Goal: Task Accomplishment & Management: Use online tool/utility

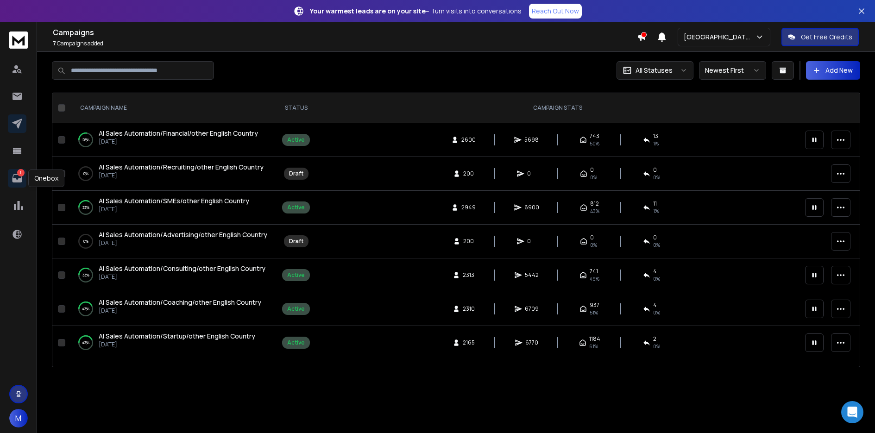
click at [23, 178] on link "1" at bounding box center [17, 178] width 19 height 19
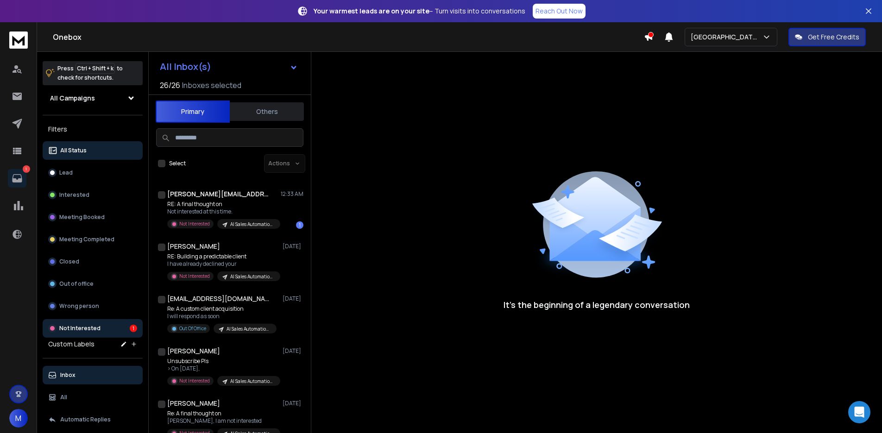
click at [75, 330] on p "Not Interested" at bounding box center [79, 328] width 41 height 7
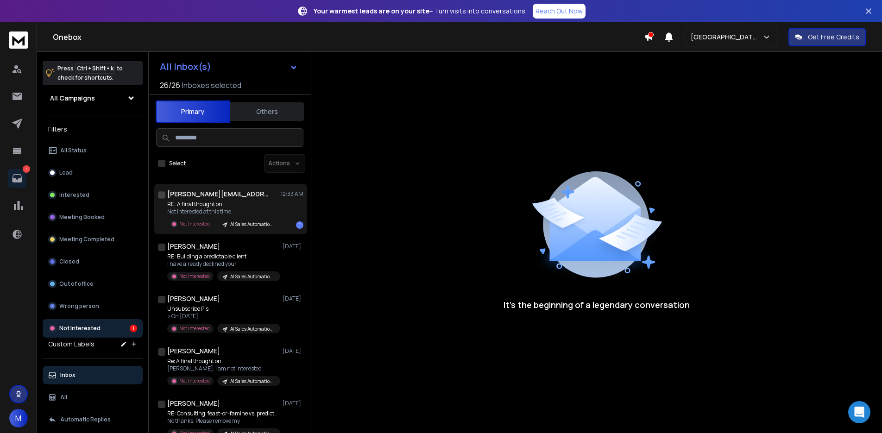
click at [269, 215] on p "Not interested at this time." at bounding box center [222, 211] width 111 height 7
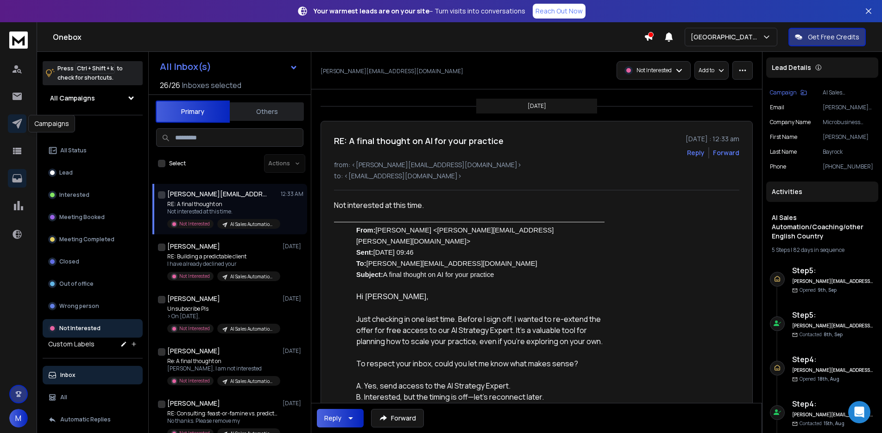
click at [17, 127] on icon at bounding box center [17, 123] width 11 height 11
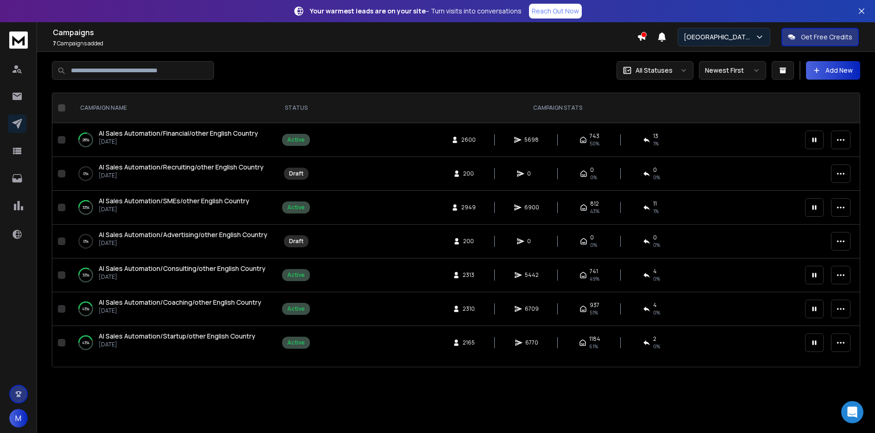
click at [760, 38] on icon "button" at bounding box center [759, 36] width 9 height 9
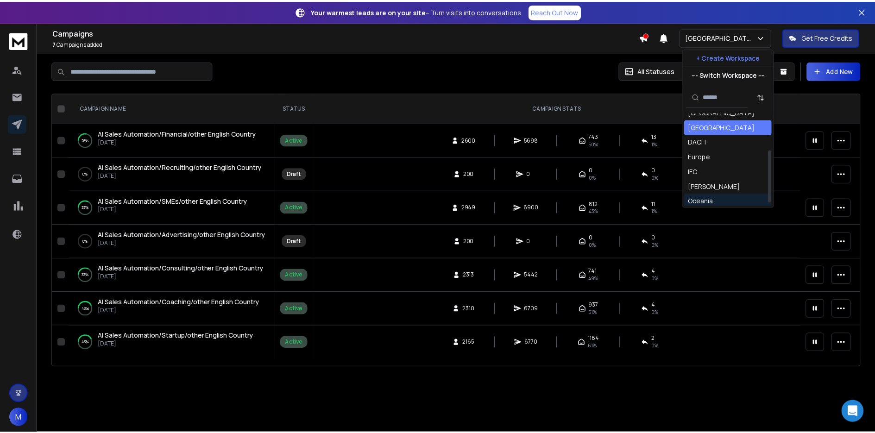
scroll to position [70, 0]
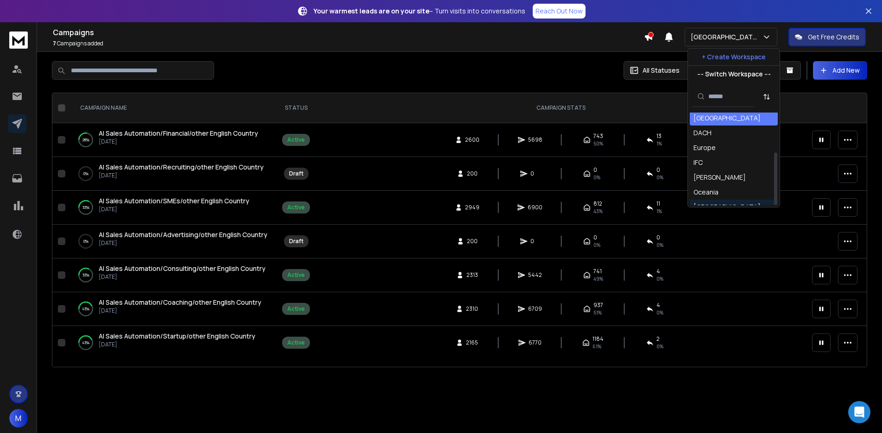
click at [709, 201] on div "[GEOGRAPHIC_DATA]" at bounding box center [734, 207] width 88 height 15
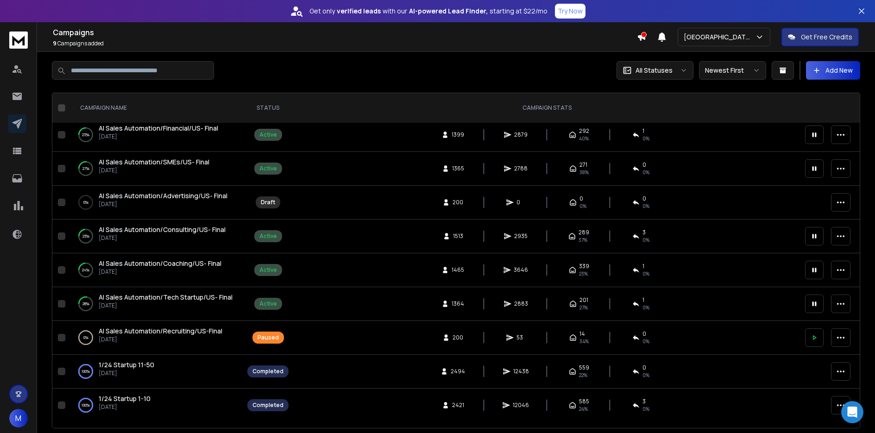
scroll to position [6, 0]
click at [338, 66] on div at bounding box center [254, 70] width 404 height 19
